Goal: Task Accomplishment & Management: Manage account settings

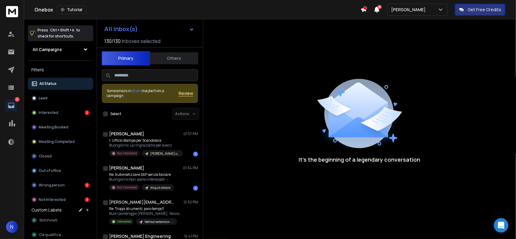
drag, startPoint x: 76, startPoint y: 118, endPoint x: 295, endPoint y: 38, distance: 232.5
click at [76, 117] on button "Interested 2" at bounding box center [60, 113] width 65 height 12
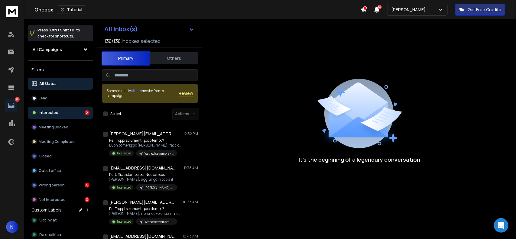
click at [56, 82] on p "All Status" at bounding box center [47, 83] width 17 height 5
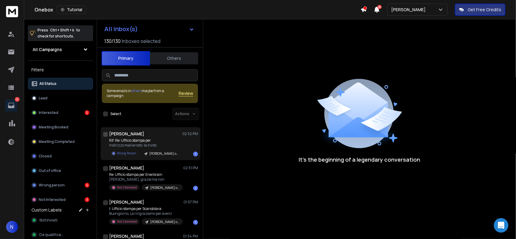
click at [178, 148] on div "Rif: Re: Ufficio stampa per Indirizzo mail errato: la invito Wrong Person [PERS…" at bounding box center [153, 147] width 89 height 18
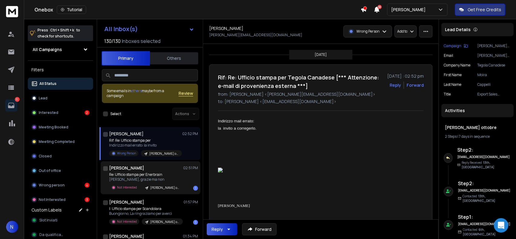
click at [160, 184] on div "[PERSON_NAME] ottobre" at bounding box center [162, 187] width 41 height 6
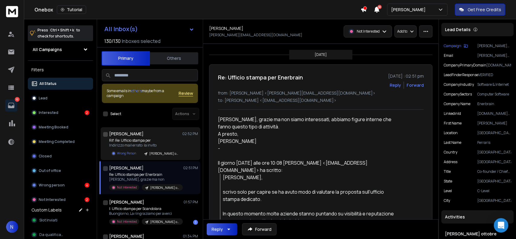
click at [171, 143] on div "Rif: Re: Ufficio stampa per Indirizzo mail errato: la invito Wrong Person [PERS…" at bounding box center [153, 147] width 89 height 18
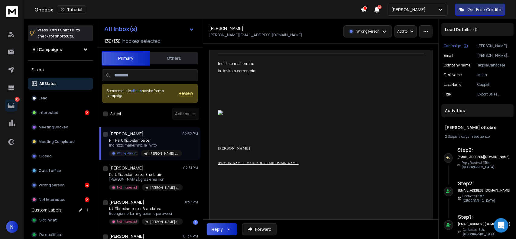
scroll to position [58, 0]
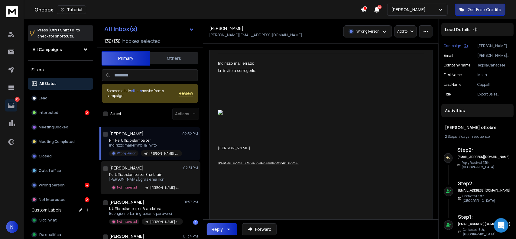
click at [178, 169] on div "[PERSON_NAME] 02:51 PM" at bounding box center [153, 168] width 89 height 6
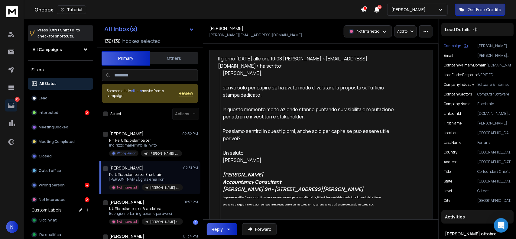
scroll to position [106, 0]
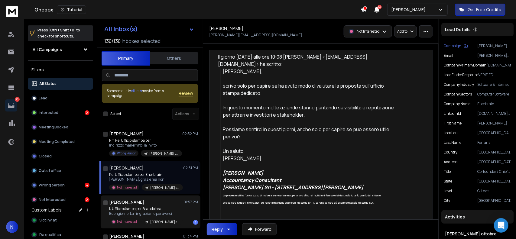
click at [144, 223] on div "[PERSON_NAME] ottobre" at bounding box center [162, 221] width 41 height 6
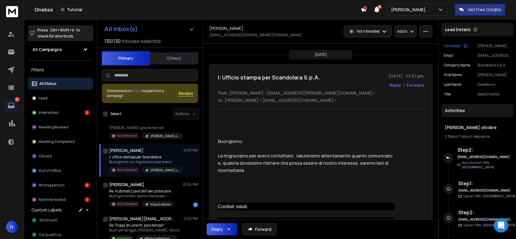
scroll to position [52, 0]
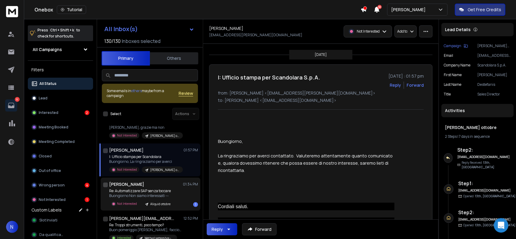
click at [154, 189] on p "Re: Automatizzare SAP senza toccare" at bounding box center [141, 191] width 65 height 5
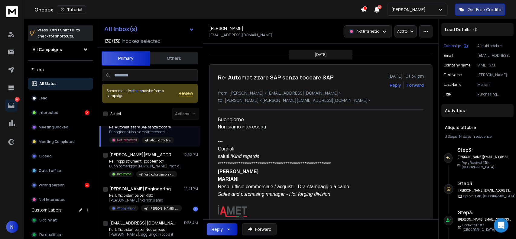
scroll to position [116, 0]
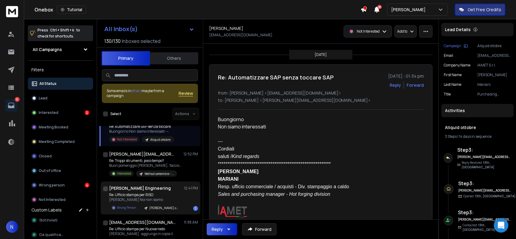
click at [166, 206] on p "[PERSON_NAME] ottobre" at bounding box center [163, 208] width 29 height 5
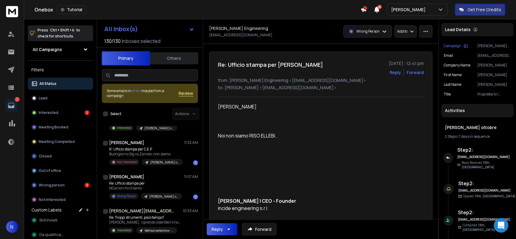
scroll to position [229, 0]
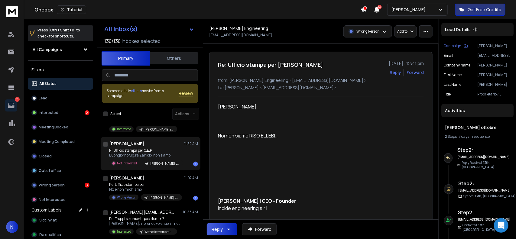
click at [160, 162] on p "[PERSON_NAME] ottobre" at bounding box center [164, 163] width 29 height 5
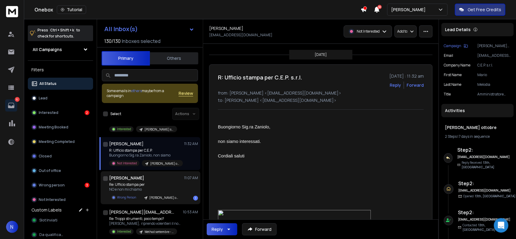
click at [176, 188] on div "Re: Ufficio stampa per NO e non mi chiamo Wrong Person [PERSON_NAME] [DATE]" at bounding box center [153, 191] width 89 height 18
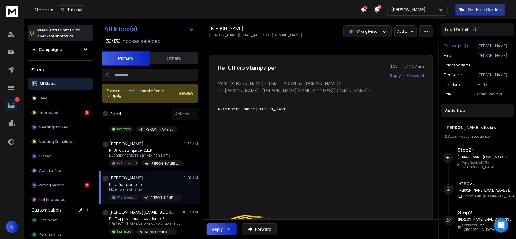
scroll to position [0, 0]
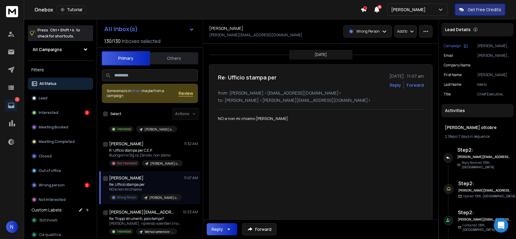
click at [380, 37] on div "Wrong Person" at bounding box center [367, 31] width 48 height 11
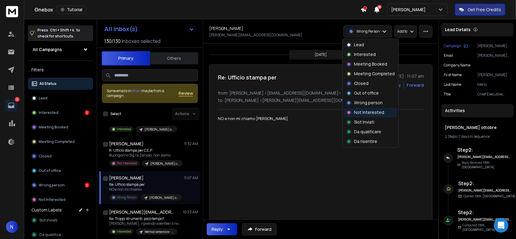
click at [357, 116] on div "Not Interested" at bounding box center [370, 113] width 53 height 10
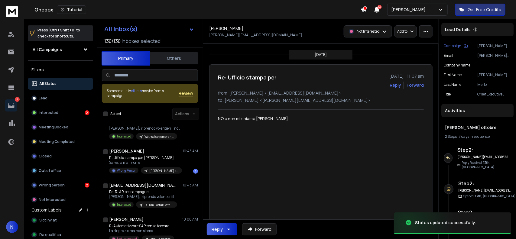
scroll to position [328, 0]
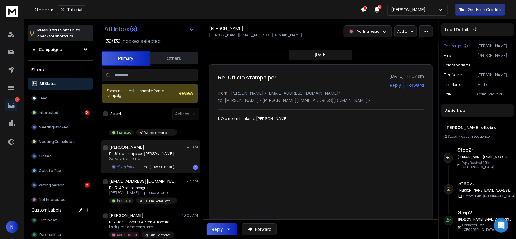
click at [158, 165] on p "[PERSON_NAME] ottobre" at bounding box center [163, 167] width 29 height 5
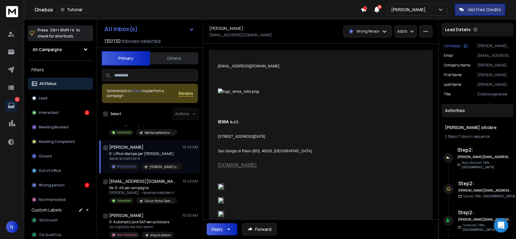
scroll to position [341, 0]
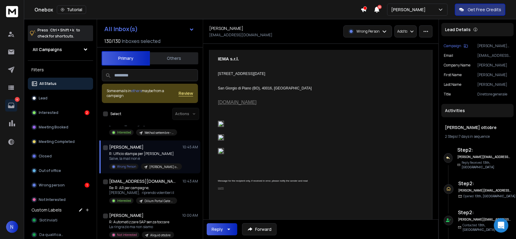
click at [375, 31] on p "Wrong Person" at bounding box center [367, 31] width 23 height 5
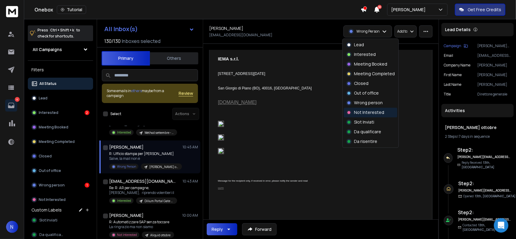
click at [362, 112] on p "Not Interested" at bounding box center [369, 113] width 30 height 6
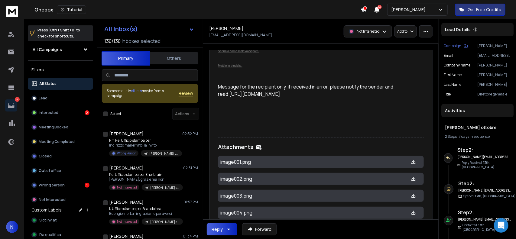
scroll to position [1826, 0]
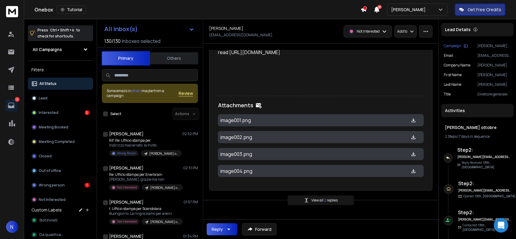
click at [333, 203] on div "View all 2 replies" at bounding box center [321, 200] width 66 height 10
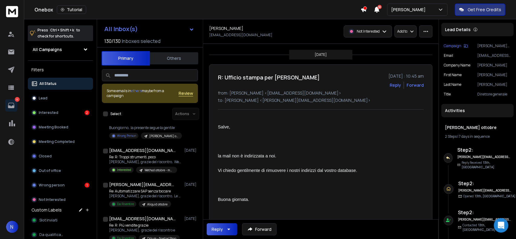
scroll to position [1246, 0]
click at [157, 191] on p "Re: Ufficio stampa per Santoni" at bounding box center [145, 191] width 72 height 5
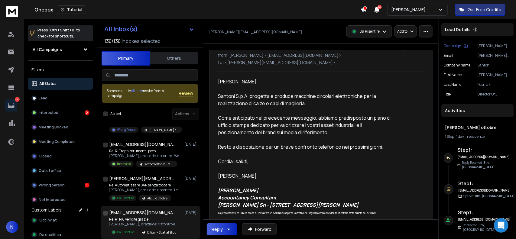
scroll to position [1171, 0]
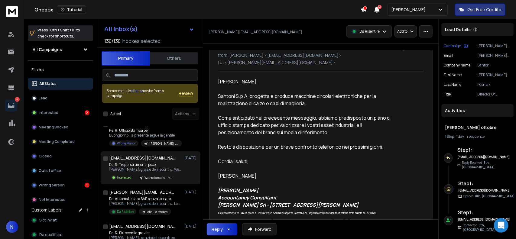
click at [166, 169] on p "[PERSON_NAME], grazie del riscontro. Wethod" at bounding box center [145, 169] width 73 height 5
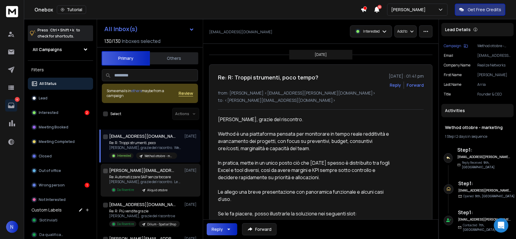
scroll to position [1208, 0]
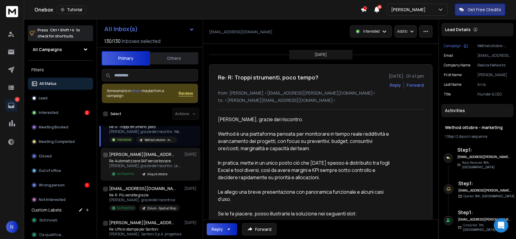
click at [162, 159] on p "Re: Automatizzare SAP senza toccare" at bounding box center [145, 161] width 73 height 5
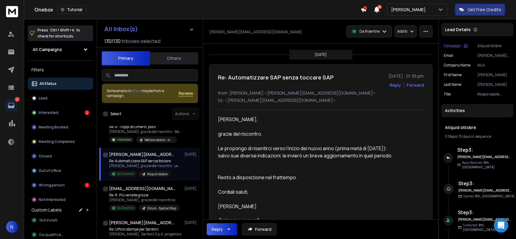
scroll to position [1246, 0]
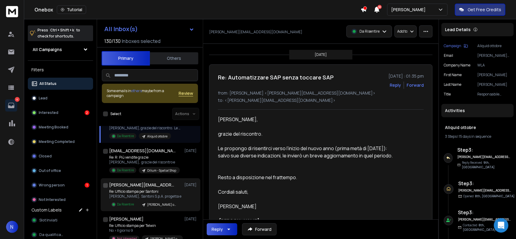
click at [168, 183] on h1 "[PERSON_NAME][EMAIL_ADDRESS][DOMAIN_NAME]" at bounding box center [142, 185] width 66 height 6
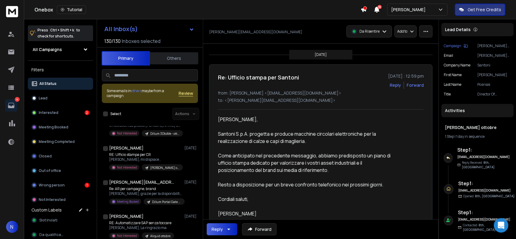
scroll to position [1397, 0]
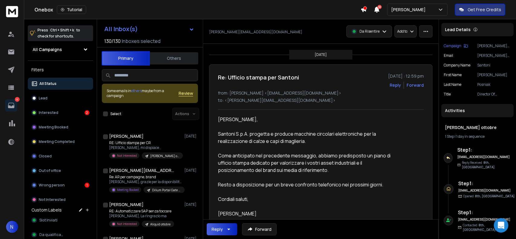
click at [168, 183] on div "Re: AR per campagne, brand [PERSON_NAME], grazie per la disponibilità. Confermi…" at bounding box center [147, 184] width 76 height 18
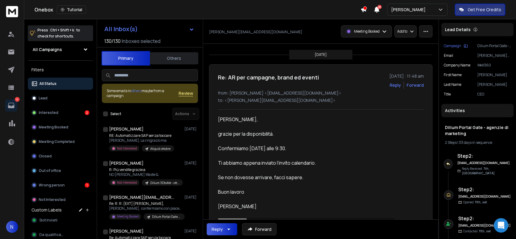
scroll to position [1510, 0]
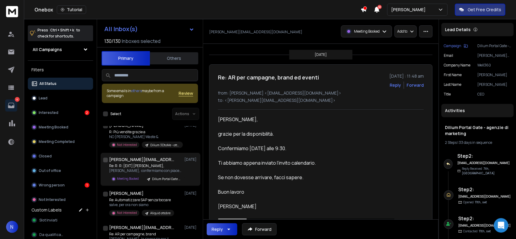
click at [140, 176] on div "Meeting Booked" at bounding box center [125, 179] width 32 height 6
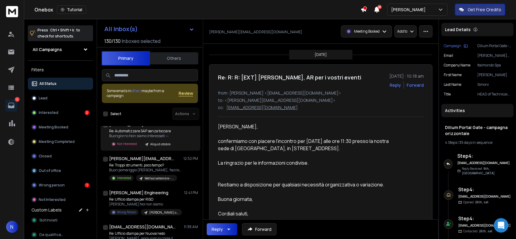
scroll to position [113, 0]
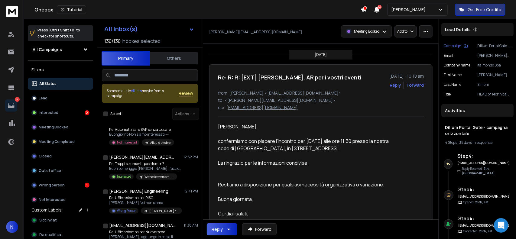
click at [149, 74] on input at bounding box center [150, 75] width 96 height 12
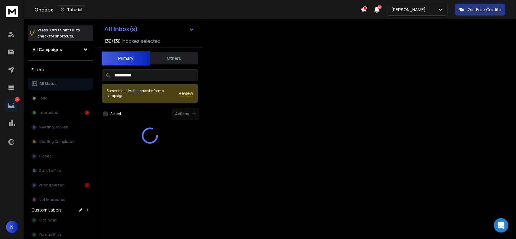
scroll to position [0, 0]
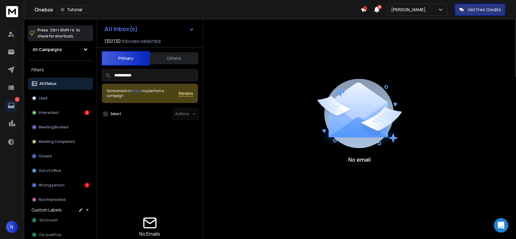
click at [124, 76] on input "**********" at bounding box center [150, 75] width 96 height 12
type input "*"
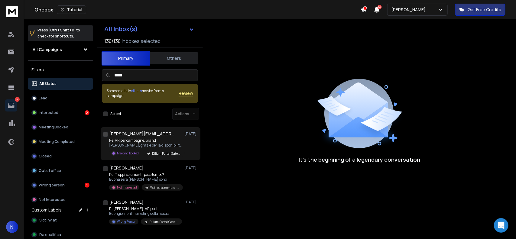
click at [147, 138] on p "Re: AR per campagne, brand" at bounding box center [145, 140] width 73 height 5
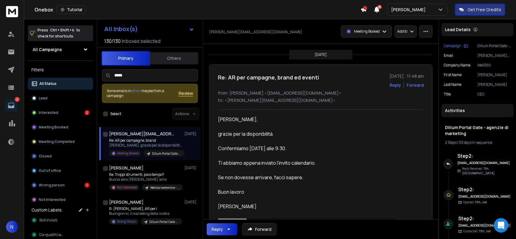
click at [270, 168] on div at bounding box center [306, 169] width 176 height 7
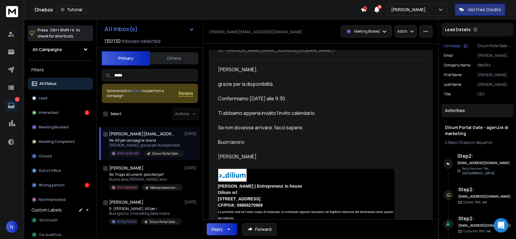
scroll to position [33, 0]
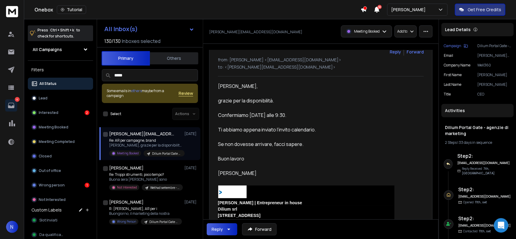
click at [145, 79] on input "*****" at bounding box center [150, 75] width 96 height 12
type input "*"
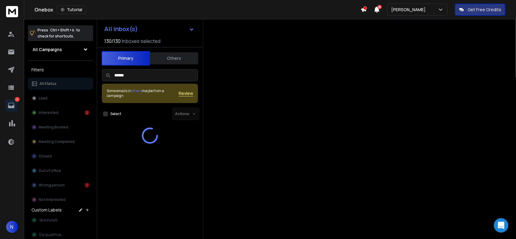
scroll to position [0, 0]
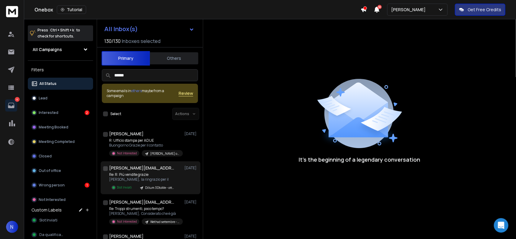
type input "******"
click at [126, 170] on h1 "[PERSON_NAME][EMAIL_ADDRESS][DOMAIN_NAME]" at bounding box center [142, 168] width 66 height 6
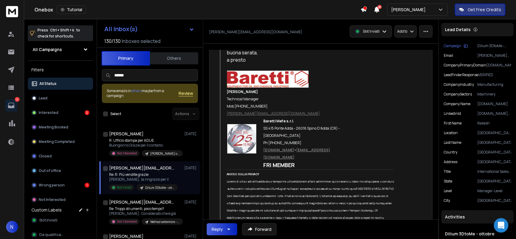
scroll to position [453, 0]
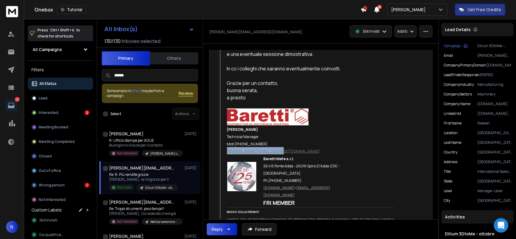
drag, startPoint x: 274, startPoint y: 124, endPoint x: 221, endPoint y: 127, distance: 53.8
copy link "[PERSON_NAME][EMAIL_ADDRESS][DOMAIN_NAME]"
click at [336, 133] on div "Technical Manager Mob [PHONE_NUMBER] [PERSON_NAME][EMAIL_ADDRESS][DOMAIN_NAME]" at bounding box center [311, 144] width 168 height 22
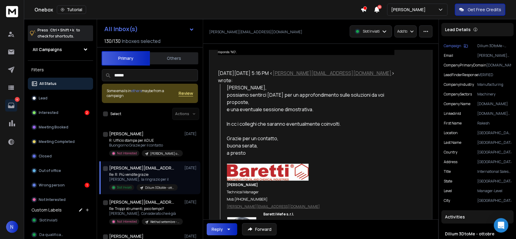
scroll to position [415, 0]
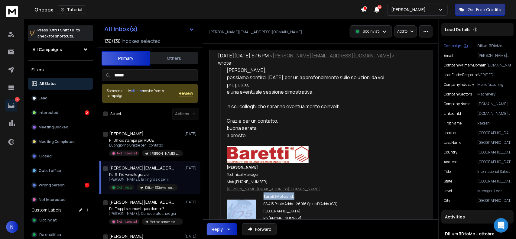
drag, startPoint x: 262, startPoint y: 170, endPoint x: 304, endPoint y: 168, distance: 41.7
click at [304, 192] on tr "Baretti Mefe s.r.l. SS 415 Ponte Adda - 26016 Spino D'Adda (CR) - [GEOGRAPHIC_D…" at bounding box center [292, 214] width 130 height 44
copy tr "Baretti Mefe s.r.l."
click at [322, 170] on div "Technical Manager Mob [PHONE_NUMBER] [PERSON_NAME][EMAIL_ADDRESS][DOMAIN_NAME]" at bounding box center [311, 181] width 168 height 22
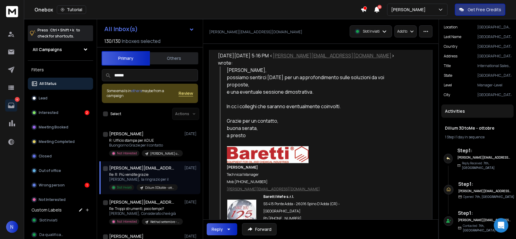
scroll to position [0, 0]
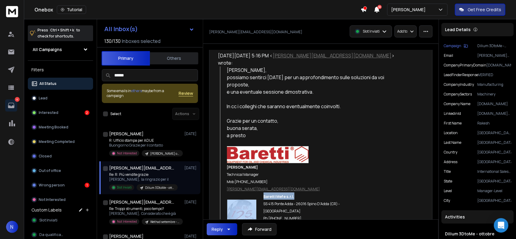
drag, startPoint x: 260, startPoint y: 169, endPoint x: 296, endPoint y: 170, distance: 36.0
click at [296, 192] on tr "Baretti Mefe s.r.l. SS 415 Ponte Adda - 26016 Spino D'Adda (CR) - [GEOGRAPHIC_D…" at bounding box center [292, 214] width 130 height 44
copy tr "Baretti Mefe s.r.l."
click at [297, 170] on div "Technical Manager Mob [PHONE_NUMBER] [PERSON_NAME][EMAIL_ADDRESS][DOMAIN_NAME]" at bounding box center [311, 181] width 168 height 22
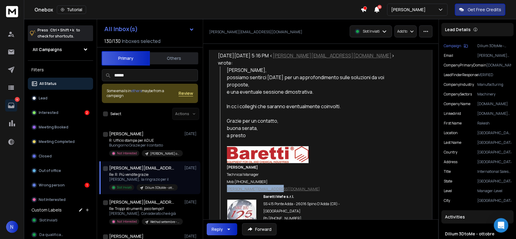
drag, startPoint x: 279, startPoint y: 163, endPoint x: 222, endPoint y: 163, distance: 56.8
copy link "[PERSON_NAME][EMAIL_ADDRESS][DOMAIN_NAME]"
drag, startPoint x: 225, startPoint y: 148, endPoint x: 271, endPoint y: 150, distance: 46.0
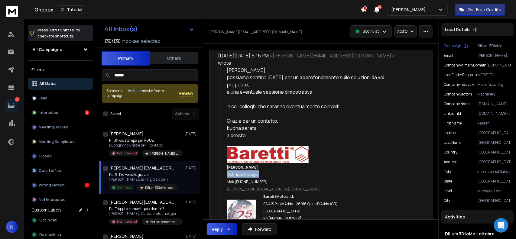
copy span "Technical Manager"
click at [375, 26] on div "Slot Inviati" at bounding box center [371, 31] width 42 height 11
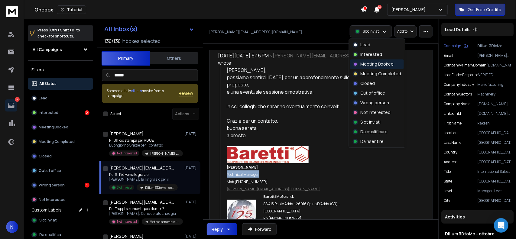
click at [369, 62] on p "Meeting Booked" at bounding box center [376, 64] width 33 height 6
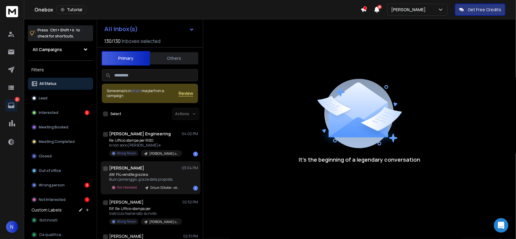
click at [164, 181] on p "Buon pomeriggio, grazie della proposta." at bounding box center [145, 179] width 73 height 5
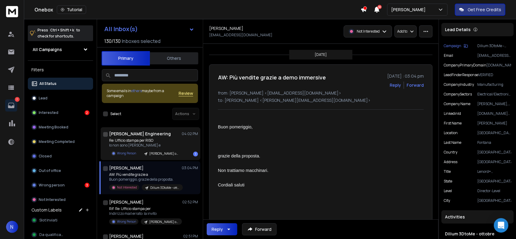
click at [165, 145] on p "Io non sono Michele e" at bounding box center [145, 145] width 73 height 5
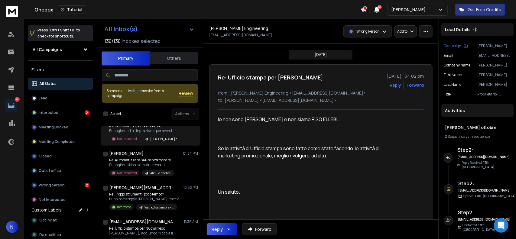
scroll to position [227, 0]
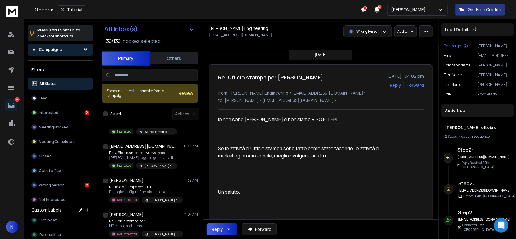
click at [77, 50] on button "All Campaigns" at bounding box center [60, 50] width 65 height 12
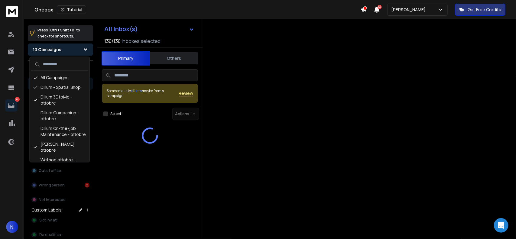
scroll to position [0, 0]
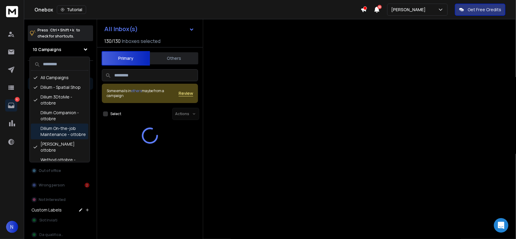
click at [73, 125] on div "Dilium On-the-job Maintenance - ottobre" at bounding box center [59, 132] width 57 height 16
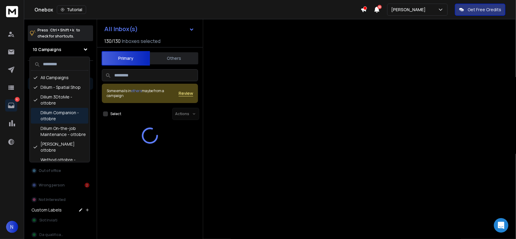
click at [65, 117] on div "Dilium Companion - ottobre" at bounding box center [59, 116] width 57 height 16
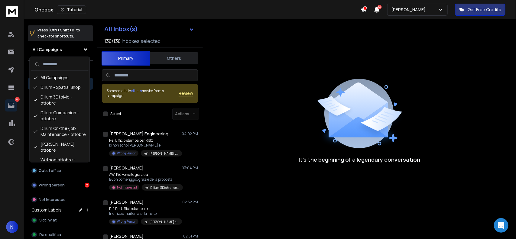
click at [264, 137] on div "It’s the beginning of a legendary conversation" at bounding box center [359, 120] width 313 height 203
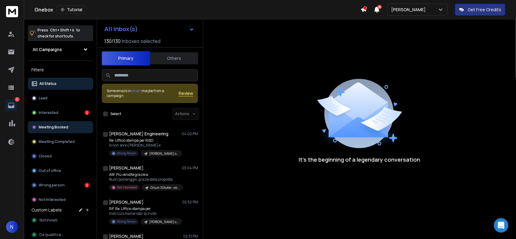
click at [55, 125] on p "Meeting Booked" at bounding box center [54, 127] width 30 height 5
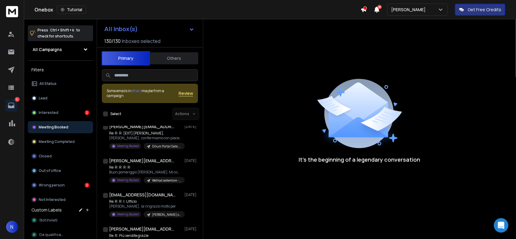
scroll to position [113, 0]
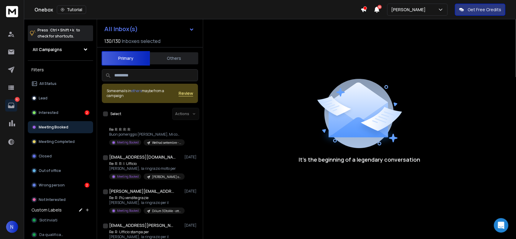
click at [151, 194] on h1 "[PERSON_NAME][EMAIL_ADDRESS][DOMAIN_NAME]" at bounding box center [142, 191] width 66 height 6
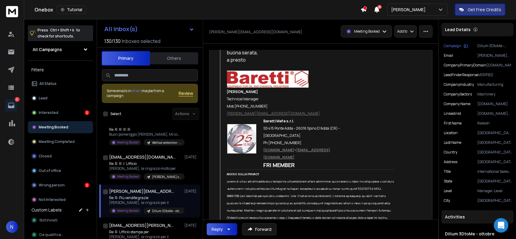
scroll to position [453, 0]
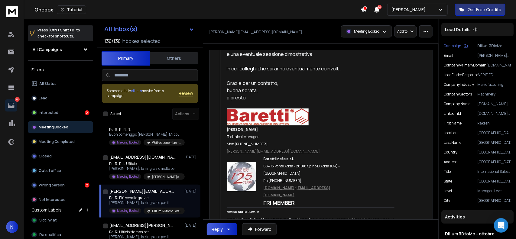
drag, startPoint x: 223, startPoint y: 110, endPoint x: 298, endPoint y: 116, distance: 75.2
click at [268, 133] on div "Technical Manager Mob [PHONE_NUMBER] [PERSON_NAME][EMAIL_ADDRESS][DOMAIN_NAME]" at bounding box center [311, 144] width 168 height 22
drag, startPoint x: 224, startPoint y: 111, endPoint x: 257, endPoint y: 111, distance: 33.2
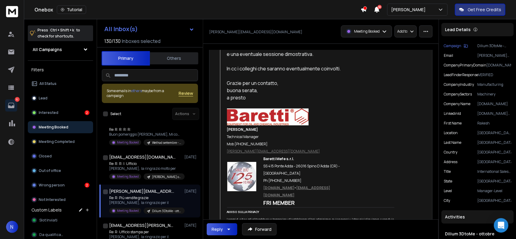
click at [311, 133] on div "Technical Manager Mob [PHONE_NUMBER] [PERSON_NAME][EMAIL_ADDRESS][DOMAIN_NAME]" at bounding box center [311, 144] width 168 height 22
drag, startPoint x: 226, startPoint y: 110, endPoint x: 278, endPoint y: 118, distance: 53.2
copy span "Technical Manager Mob +39 348 1562983"
click at [326, 133] on div "Technical Manager Mob [PHONE_NUMBER] [PERSON_NAME][EMAIL_ADDRESS][DOMAIN_NAME]" at bounding box center [311, 144] width 168 height 22
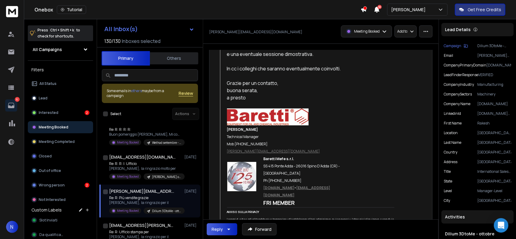
drag, startPoint x: 273, startPoint y: 125, endPoint x: 232, endPoint y: 125, distance: 41.1
copy link "[PERSON_NAME][EMAIL_ADDRESS][DOMAIN_NAME]"
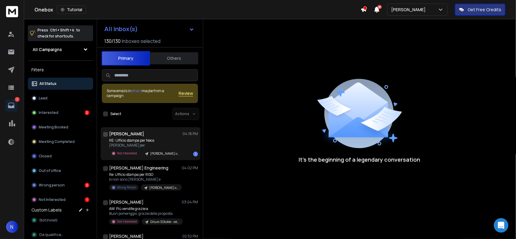
scroll to position [38, 0]
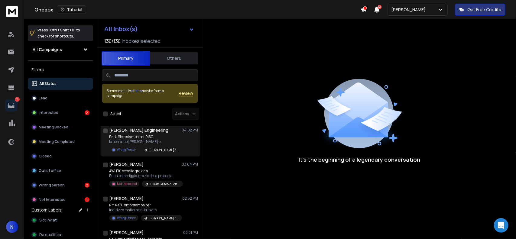
click at [149, 144] on p "Io non sono Michele e" at bounding box center [145, 141] width 73 height 5
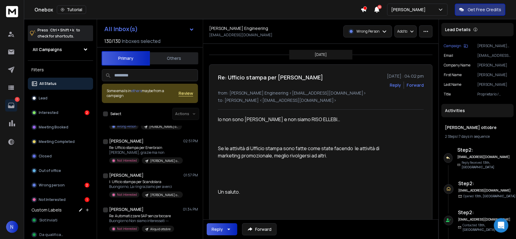
scroll to position [151, 0]
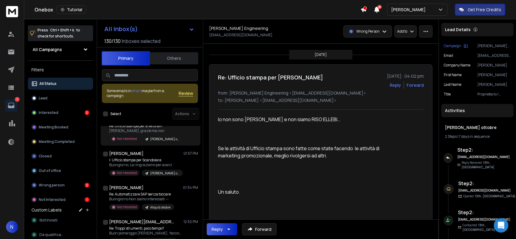
click at [154, 140] on p "[PERSON_NAME] ottobre" at bounding box center [164, 139] width 29 height 5
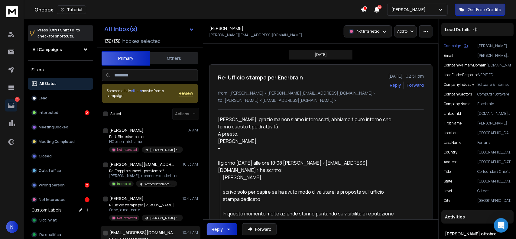
scroll to position [378, 0]
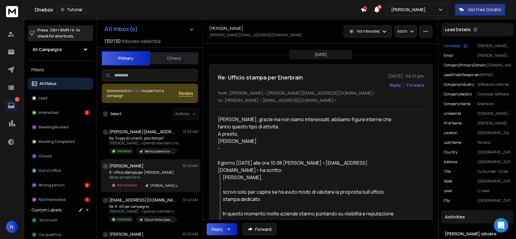
click at [155, 171] on p "R: Ufficio stampa per [PERSON_NAME]" at bounding box center [145, 172] width 73 height 5
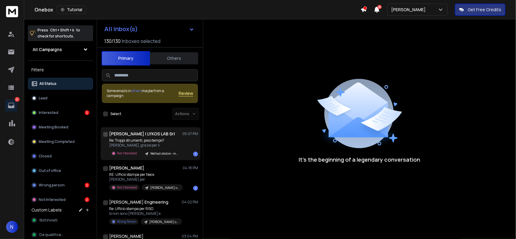
click at [149, 140] on p "Re: Troppi strumenti, poco tempo?" at bounding box center [145, 140] width 73 height 5
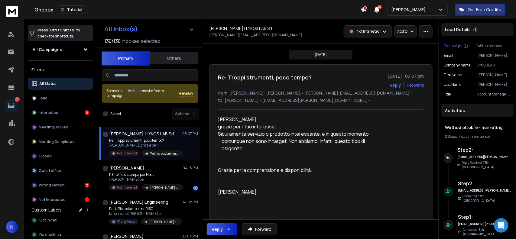
scroll to position [76, 0]
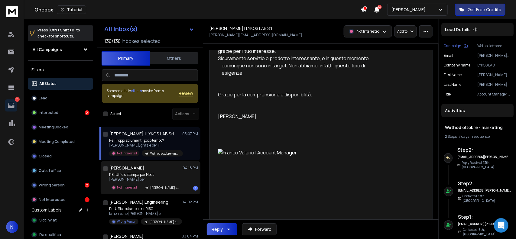
click at [160, 173] on p "RE: Ufficio stampa per Neos" at bounding box center [145, 174] width 73 height 5
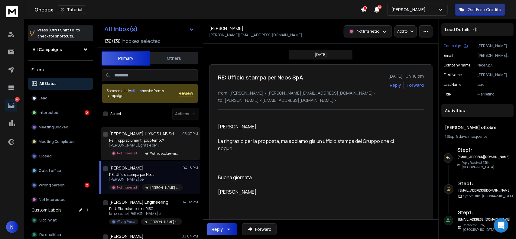
click at [160, 158] on div "Franco Valerio | LYKOS LAB Srl 05:07 PM Re: Troppi strumenti, poco tempo? Ciao …" at bounding box center [151, 143] width 100 height 33
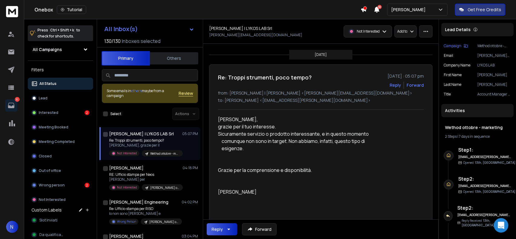
click at [428, 33] on button "button" at bounding box center [425, 31] width 13 height 12
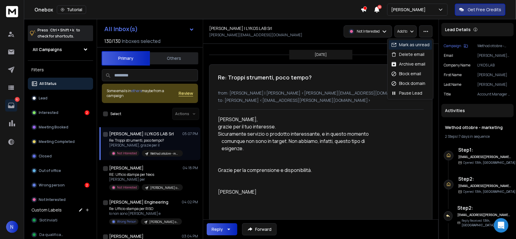
click at [423, 44] on div "Mark as unread" at bounding box center [410, 45] width 38 height 6
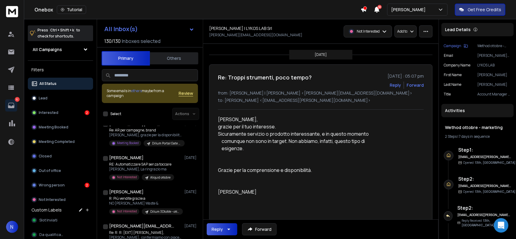
scroll to position [1574, 0]
